Goal: Task Accomplishment & Management: Manage account settings

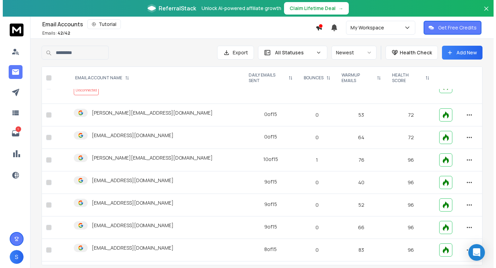
scroll to position [584, 0]
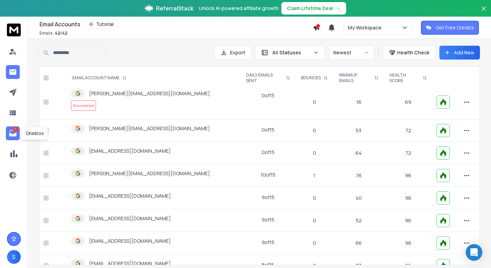
click at [8, 130] on link "1" at bounding box center [13, 134] width 14 height 14
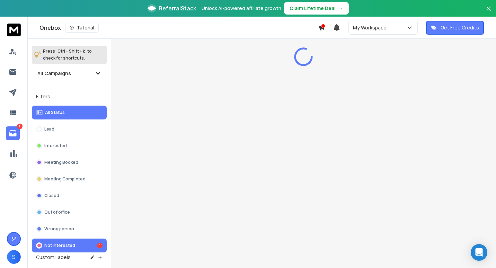
click at [77, 239] on button "Not Interested 1" at bounding box center [69, 246] width 75 height 14
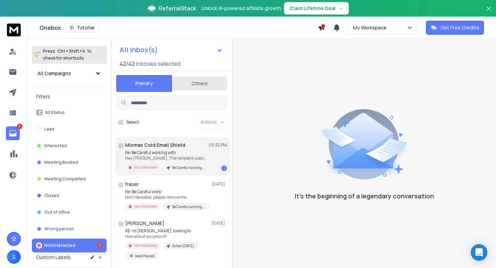
click at [158, 143] on h1 "Mixmax Cold Email Shield" at bounding box center [155, 145] width 60 height 7
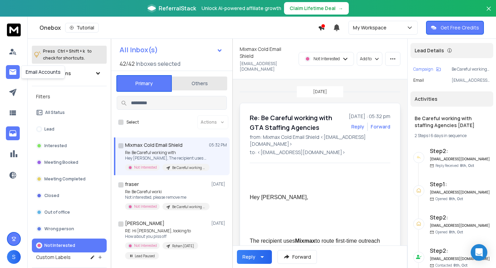
click at [12, 70] on icon at bounding box center [12, 72] width 7 height 6
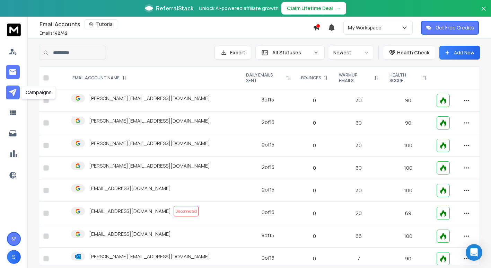
click at [8, 90] on link at bounding box center [13, 93] width 14 height 14
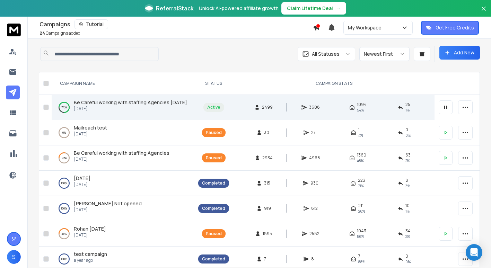
click at [164, 110] on p "[DATE]" at bounding box center [130, 109] width 113 height 6
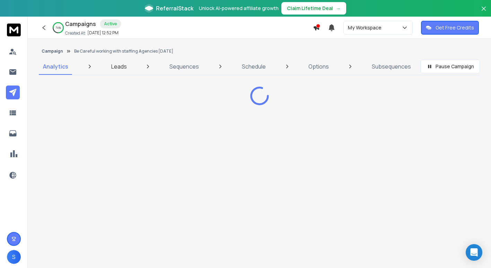
click at [120, 64] on p "Leads" at bounding box center [119, 66] width 16 height 8
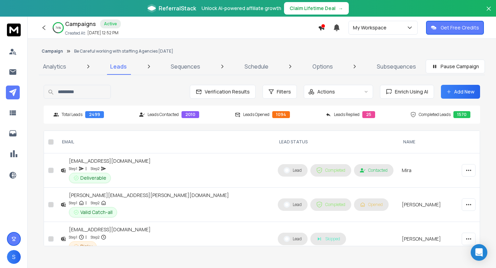
click at [96, 95] on input at bounding box center [77, 92] width 67 height 14
type input "******"
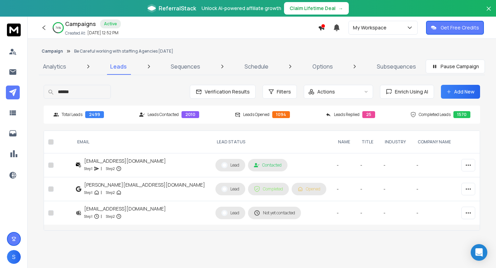
click at [464, 219] on button "button" at bounding box center [469, 213] width 14 height 12
click at [123, 210] on div "[EMAIL_ADDRESS][DOMAIN_NAME]" at bounding box center [125, 209] width 82 height 7
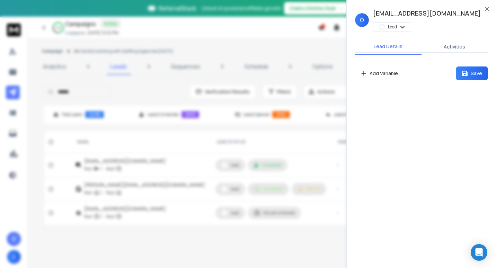
click at [483, 11] on div "O [EMAIL_ADDRESS][DOMAIN_NAME] Lead" at bounding box center [421, 20] width 133 height 24
click at [485, 8] on icon "button" at bounding box center [487, 9] width 7 height 7
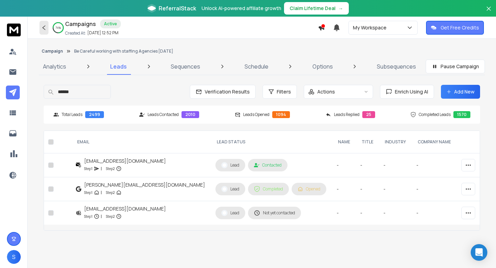
click at [45, 27] on icon at bounding box center [44, 28] width 6 height 6
